Goal: Navigation & Orientation: Find specific page/section

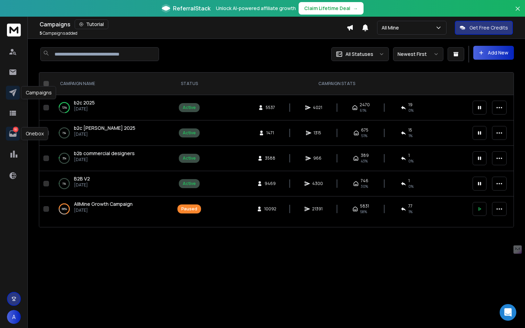
click at [13, 132] on icon at bounding box center [13, 133] width 8 height 8
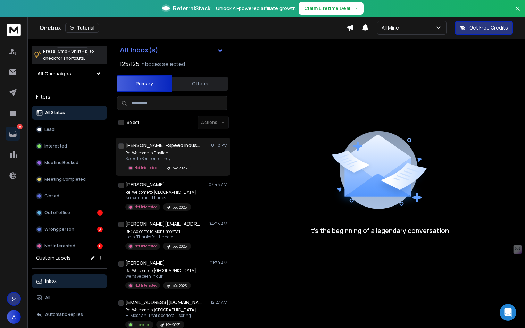
click at [176, 152] on p "Re: Welcome to Daylight" at bounding box center [158, 153] width 66 height 6
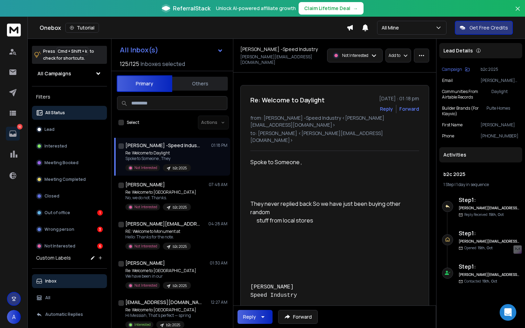
scroll to position [10, 0]
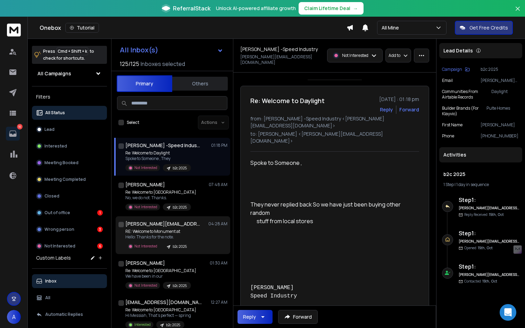
click at [184, 228] on div "[PERSON_NAME][EMAIL_ADDRESS][DOMAIN_NAME] 04:28 AM RE: Welcome to Monument at H…" at bounding box center [176, 235] width 102 height 30
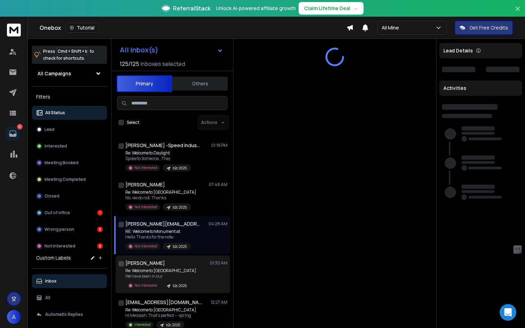
click at [186, 265] on div "[PERSON_NAME] 01:30 AM" at bounding box center [176, 263] width 102 height 7
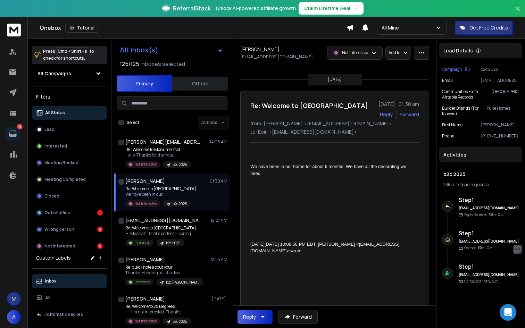
scroll to position [84, 0]
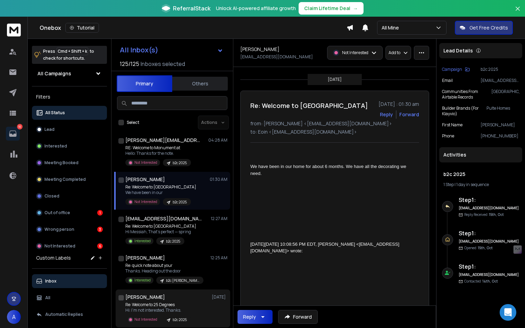
click at [191, 301] on div "[PERSON_NAME] [DATE] Re: Welcome to 25 Degrees Hi: I'm not interested. Thanks. …" at bounding box center [176, 309] width 102 height 30
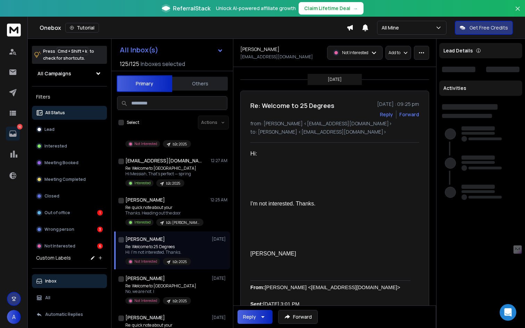
scroll to position [149, 0]
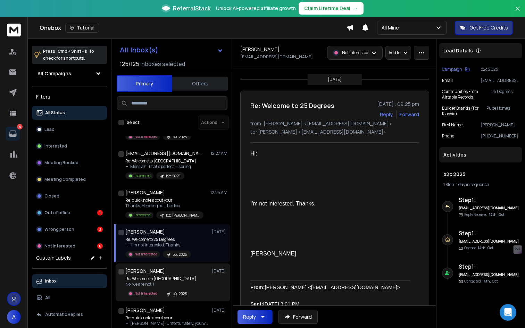
click at [173, 285] on p "No, we are not. I" at bounding box center [160, 284] width 71 height 6
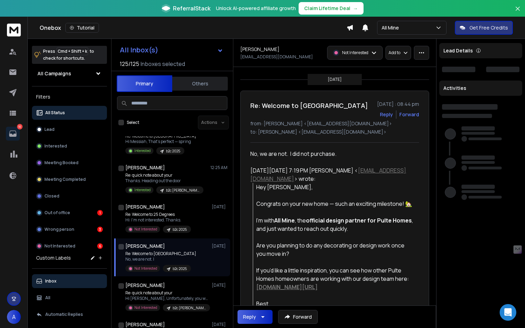
scroll to position [184, 0]
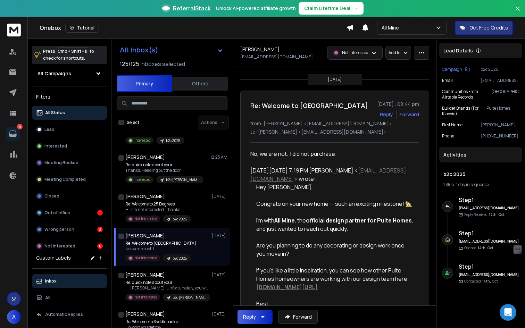
click at [173, 285] on p "Hi [PERSON_NAME], Unfortunately, you were" at bounding box center [166, 288] width 83 height 6
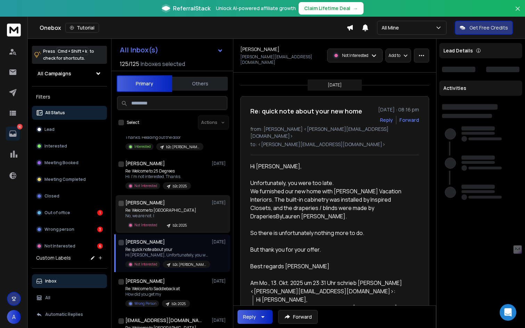
scroll to position [225, 0]
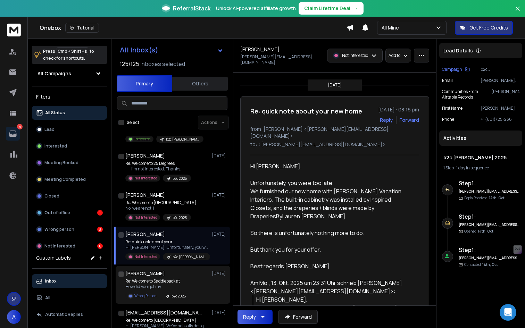
click at [168, 284] on p "Re: Welcome to Saddleback at" at bounding box center [157, 281] width 65 height 6
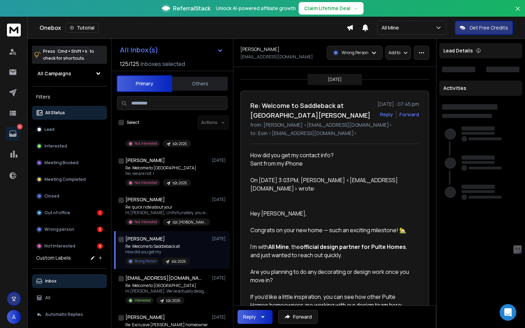
scroll to position [260, 0]
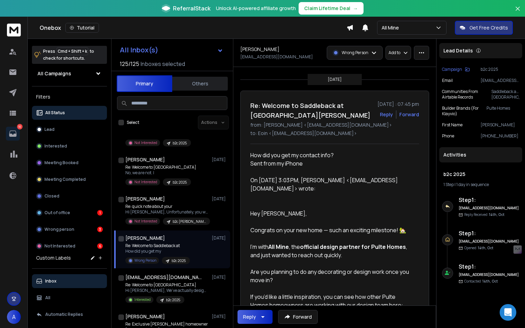
click at [168, 284] on p "Re: Welcome to [GEOGRAPHIC_DATA]" at bounding box center [166, 285] width 83 height 6
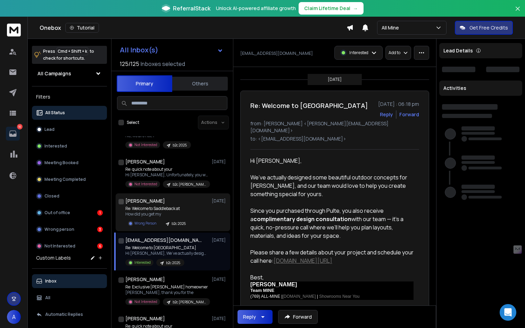
scroll to position [329, 0]
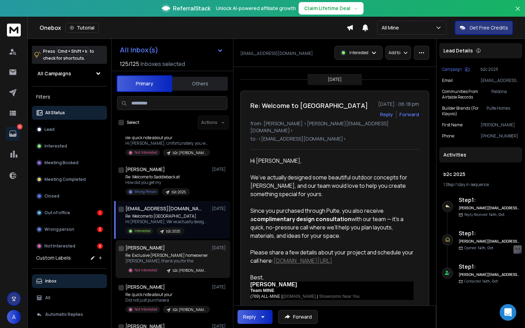
click at [163, 267] on div "Not Interested b2c [PERSON_NAME] 2025" at bounding box center [167, 270] width 85 height 7
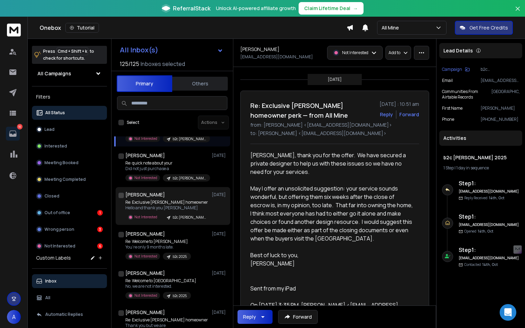
scroll to position [462, 0]
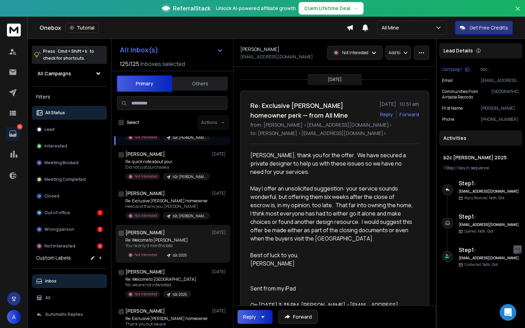
click at [156, 245] on p "You’re only 9 months late." at bounding box center [158, 246] width 66 height 6
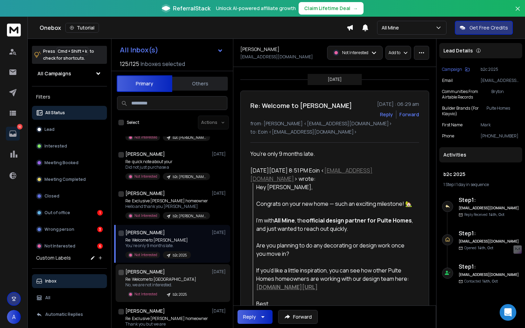
click at [161, 274] on div "[PERSON_NAME] [DATE]" at bounding box center [176, 271] width 102 height 7
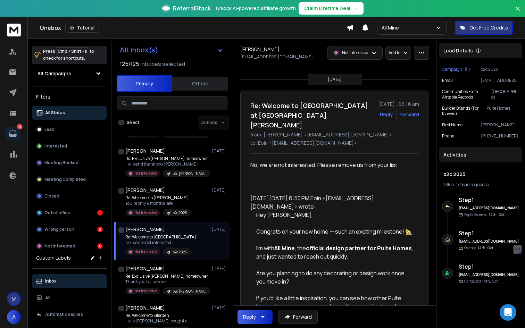
scroll to position [507, 0]
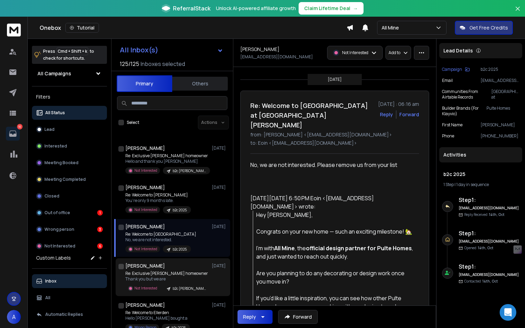
click at [161, 274] on p "Re: Exclusive [PERSON_NAME] homeowner" at bounding box center [166, 274] width 83 height 6
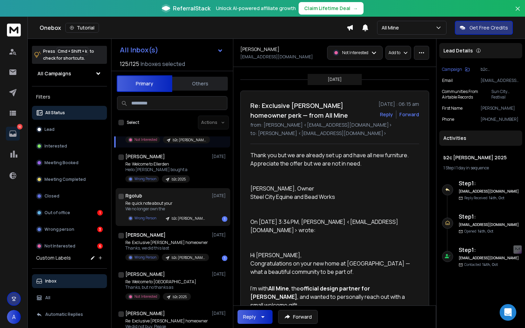
scroll to position [657, 0]
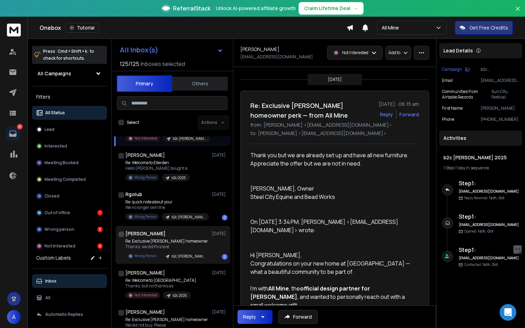
click at [163, 250] on div "Re: Exclusive [PERSON_NAME] homeowner Thanks, we did this last Wrong Person b2c…" at bounding box center [167, 248] width 84 height 21
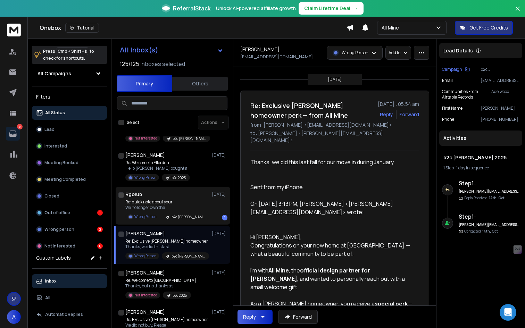
click at [165, 221] on div "Rgolub [DATE] Re: quick note about your We no longer own the Wrong Person b2c […" at bounding box center [173, 206] width 115 height 38
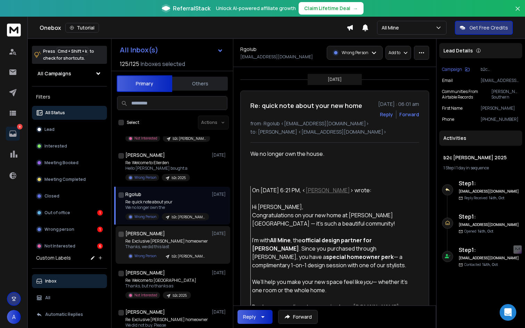
click at [163, 245] on p "Thanks, we did this last" at bounding box center [166, 247] width 83 height 6
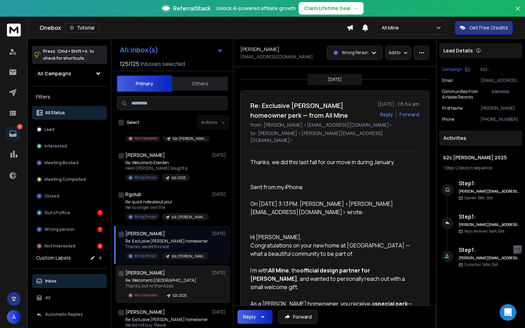
click at [173, 275] on div "[PERSON_NAME] [DATE]" at bounding box center [176, 272] width 102 height 7
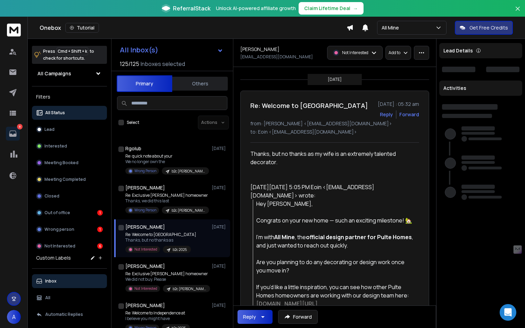
scroll to position [705, 0]
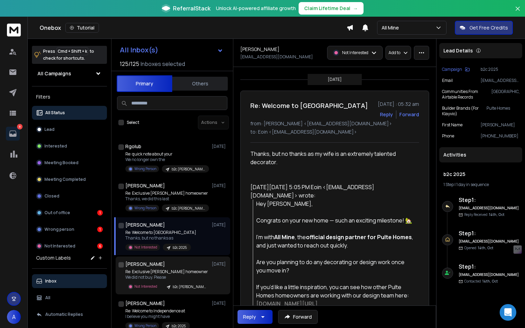
click at [173, 275] on p "We did not buy. Please" at bounding box center [166, 278] width 83 height 6
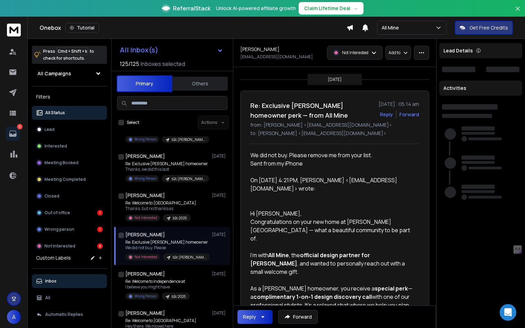
scroll to position [745, 0]
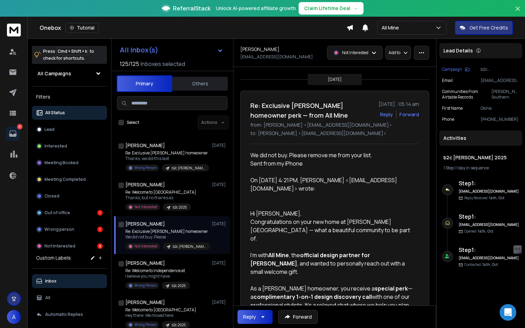
click at [173, 275] on p "I believe you might have" at bounding box center [157, 277] width 65 height 6
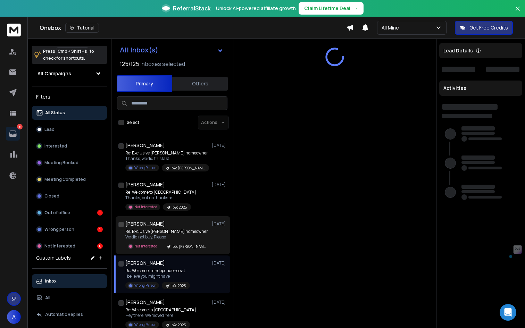
click at [173, 275] on p "I believe you might have" at bounding box center [157, 277] width 65 height 6
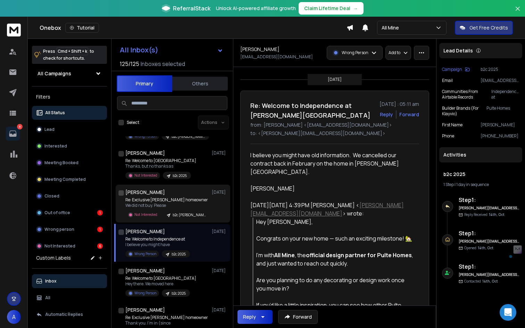
scroll to position [779, 0]
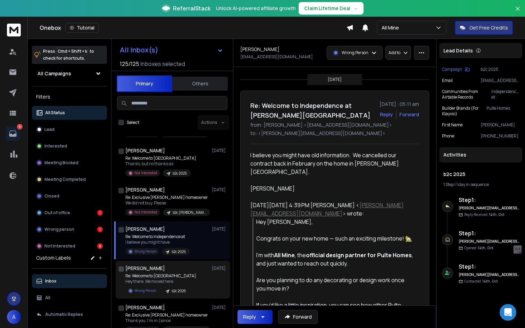
click at [174, 276] on p "Re: Welcome to [GEOGRAPHIC_DATA]" at bounding box center [160, 276] width 71 height 6
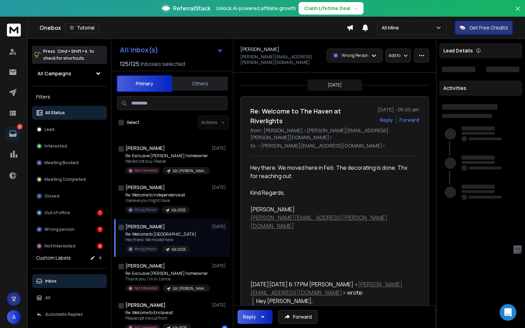
scroll to position [822, 0]
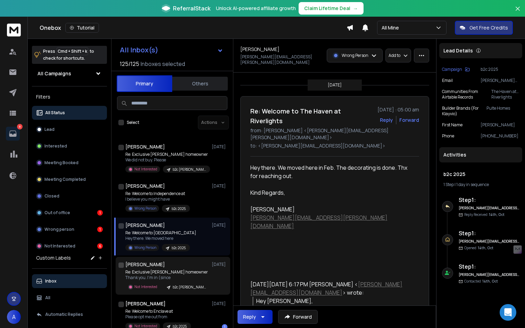
click at [174, 276] on p "Thank you. I'm in (since" at bounding box center [166, 278] width 83 height 6
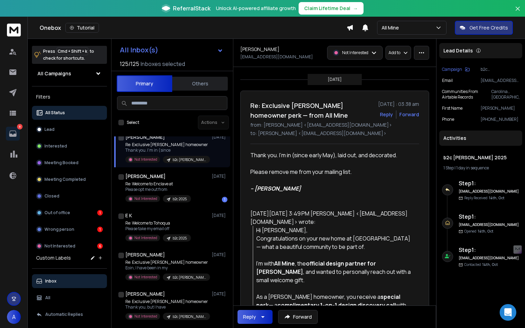
scroll to position [958, 0]
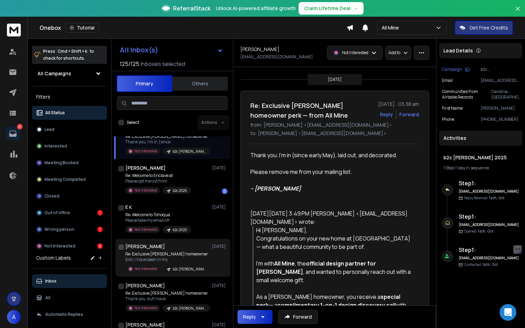
click at [174, 264] on div "Re: Exclusive [PERSON_NAME] homeowner Eoin, I have been in my Not Interested b2…" at bounding box center [167, 261] width 85 height 21
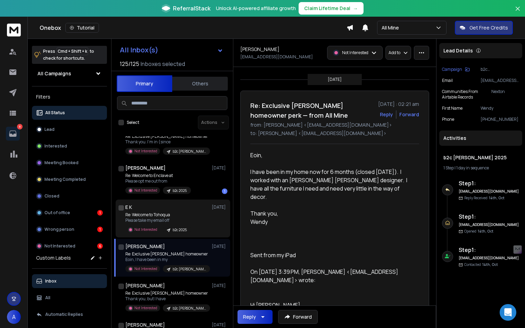
click at [169, 221] on p "Please take my email off" at bounding box center [158, 221] width 66 height 6
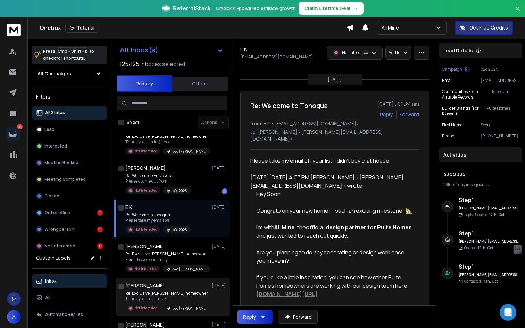
click at [178, 287] on div "[PERSON_NAME] [DATE]" at bounding box center [176, 285] width 102 height 7
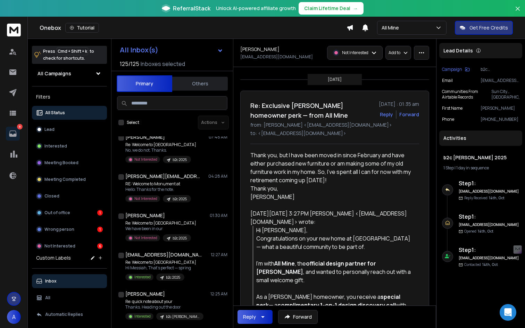
scroll to position [0, 0]
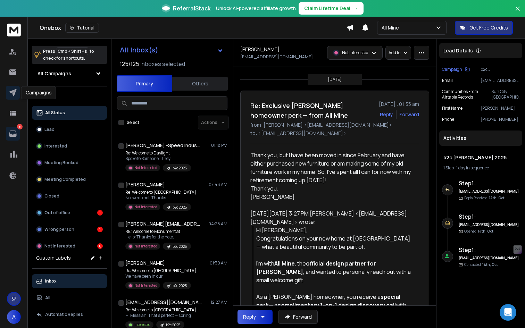
click at [9, 90] on icon at bounding box center [13, 93] width 8 height 8
